Goal: Task Accomplishment & Management: Manage account settings

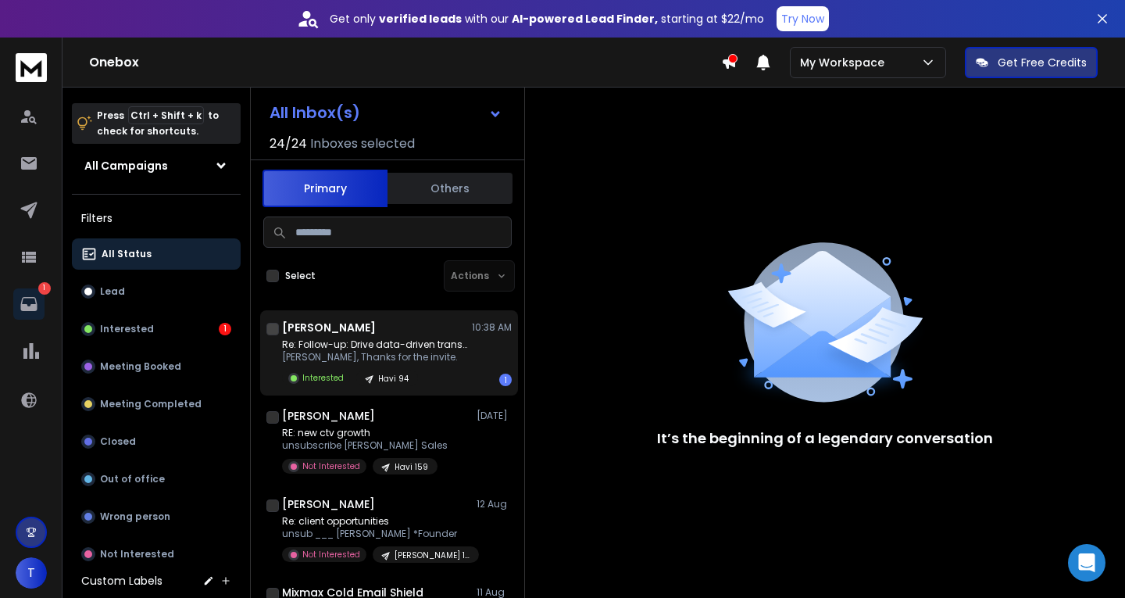
click at [387, 345] on p "Re: Follow-up: Drive data-driven transformation" at bounding box center [376, 344] width 188 height 13
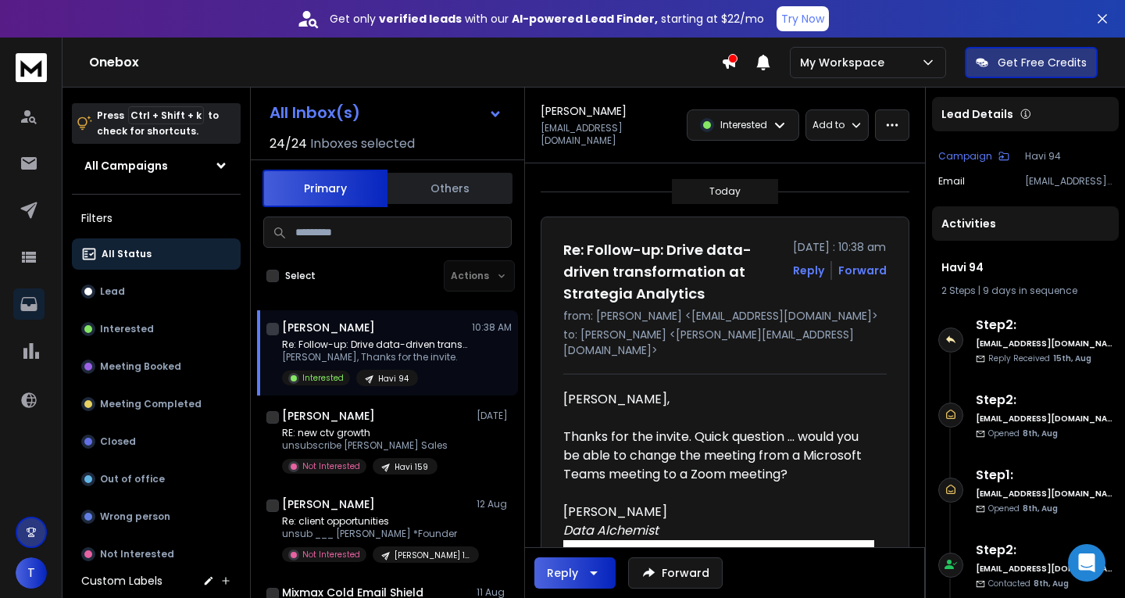
click at [274, 332] on button "button" at bounding box center [272, 329] width 13 height 13
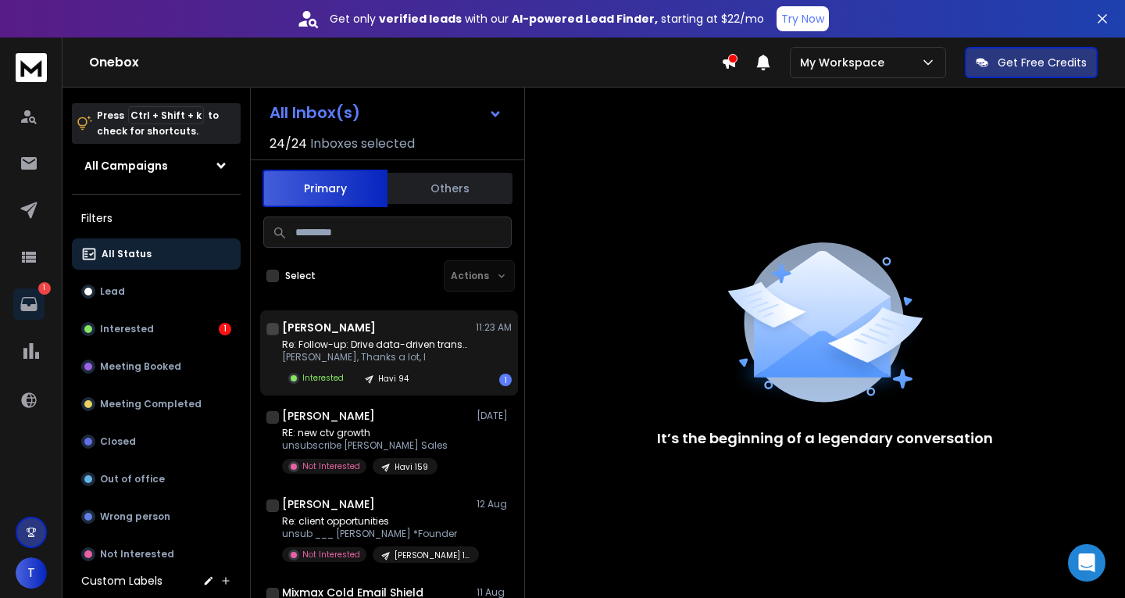
click at [345, 338] on div "[PERSON_NAME] 11:23 AM Re: Follow-up: Drive data-driven transformation [PERSON_…" at bounding box center [397, 353] width 230 height 66
